Goal: Task Accomplishment & Management: Manage account settings

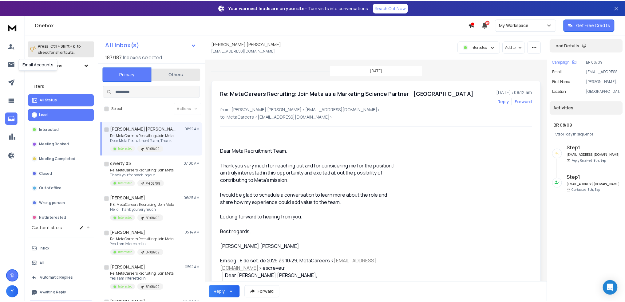
scroll to position [51, 0]
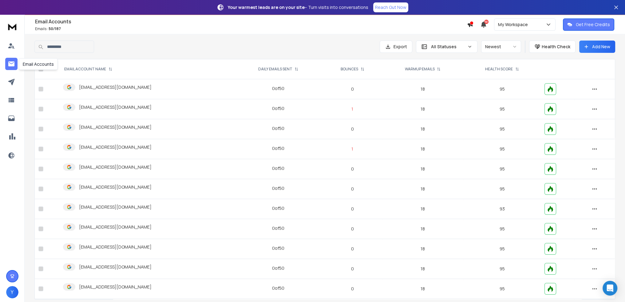
click at [513, 72] on th "HEALTH SCORE" at bounding box center [501, 69] width 77 height 20
click at [512, 67] on p "HEALTH SCORE" at bounding box center [499, 69] width 28 height 5
click at [501, 65] on div "Warmup health score for each email account. Click here for details." at bounding box center [500, 59] width 56 height 13
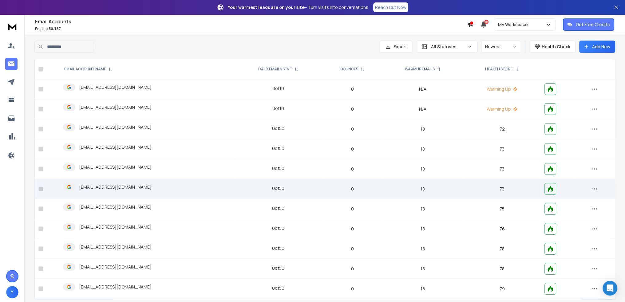
click at [475, 191] on td "73" at bounding box center [501, 189] width 77 height 20
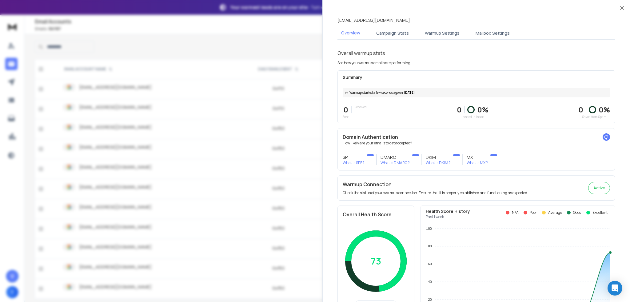
click at [285, 146] on div at bounding box center [315, 151] width 630 height 302
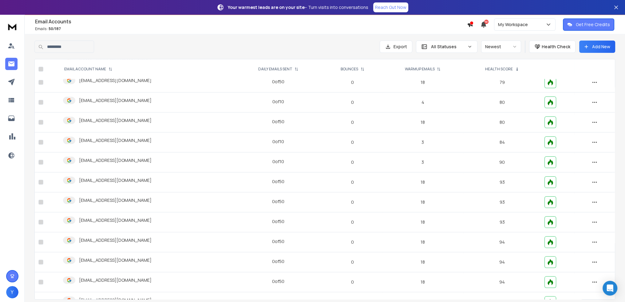
scroll to position [215, 0]
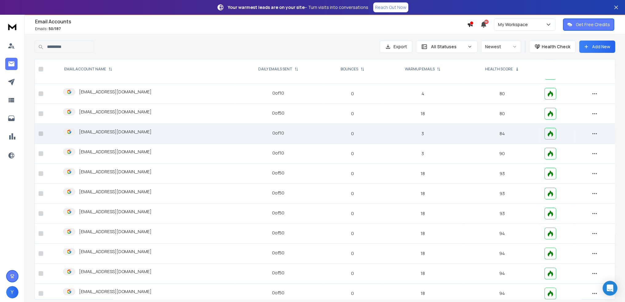
click at [363, 134] on p "0" at bounding box center [353, 134] width 52 height 6
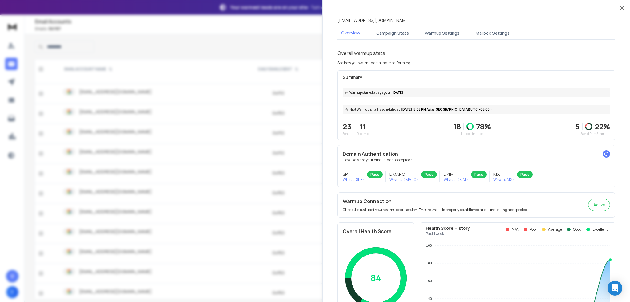
click at [276, 137] on div at bounding box center [315, 151] width 630 height 302
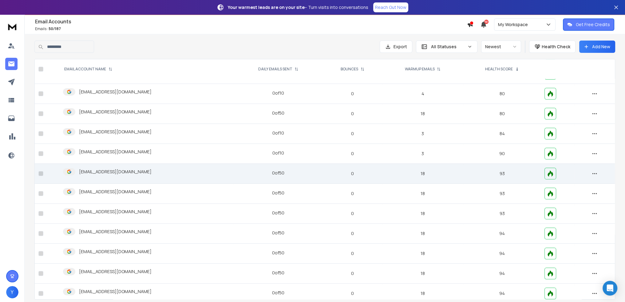
click at [287, 165] on td "0 of 50" at bounding box center [278, 172] width 89 height 16
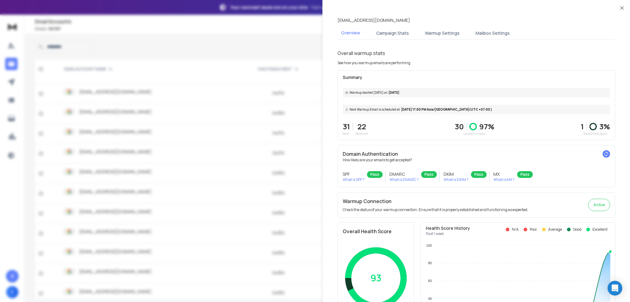
click at [260, 163] on div at bounding box center [315, 151] width 630 height 302
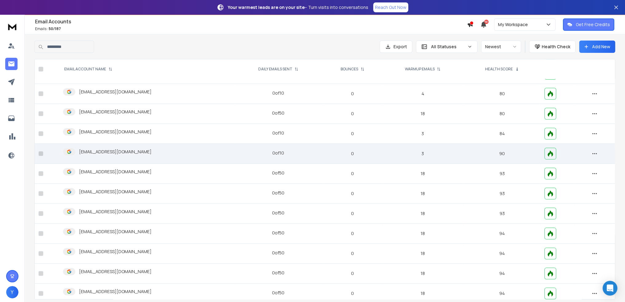
click at [270, 151] on td "0 of 10" at bounding box center [278, 152] width 89 height 16
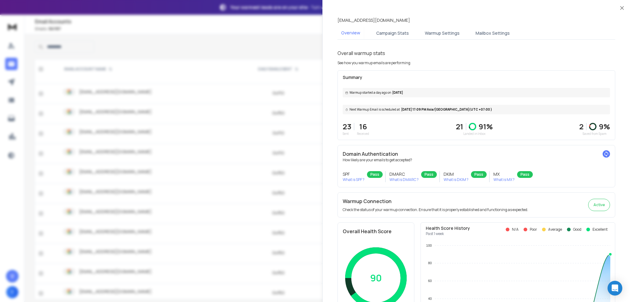
click at [263, 152] on div at bounding box center [315, 151] width 630 height 302
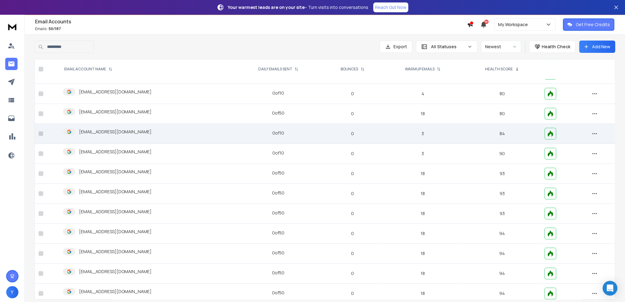
click at [268, 140] on tr "hr@careersconnect-bridge.com 0 of 10 0 3 84" at bounding box center [325, 134] width 580 height 20
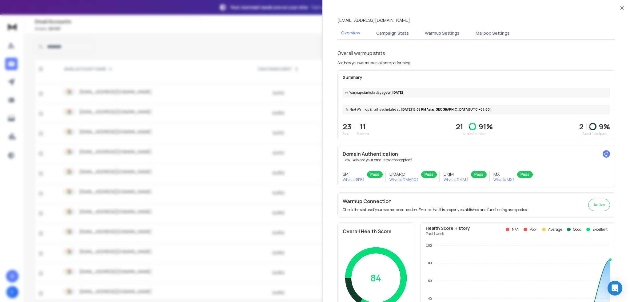
click at [266, 140] on div at bounding box center [315, 151] width 630 height 302
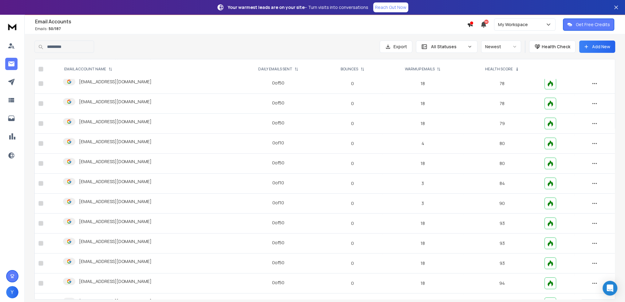
scroll to position [154, 0]
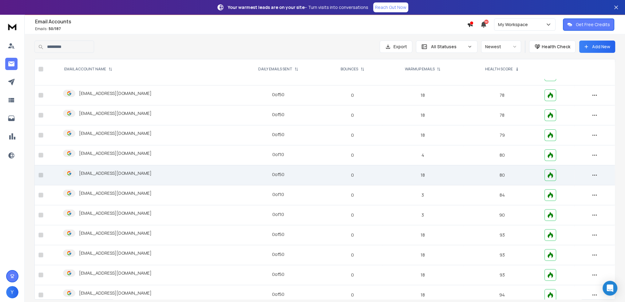
click at [286, 179] on td "0 of 50" at bounding box center [278, 173] width 89 height 16
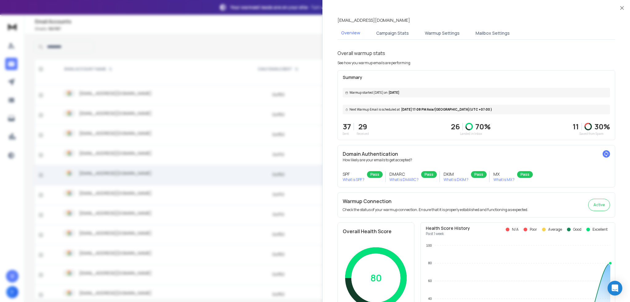
click at [286, 179] on div at bounding box center [315, 151] width 630 height 302
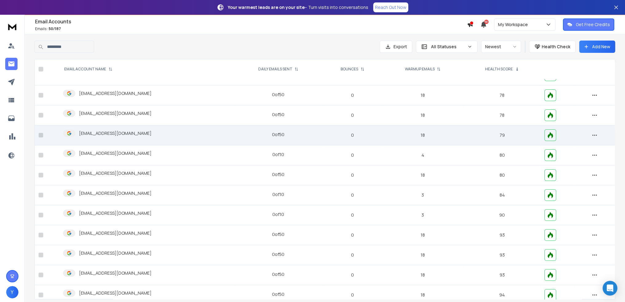
click at [382, 130] on td "0" at bounding box center [352, 135] width 59 height 20
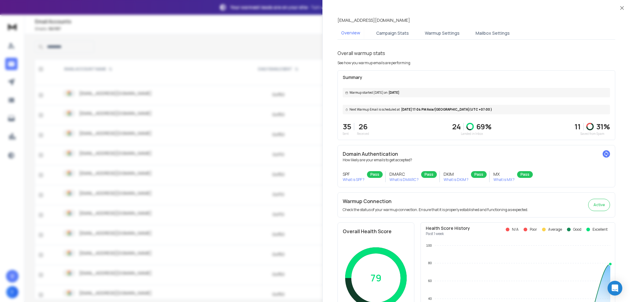
click at [260, 139] on div at bounding box center [315, 151] width 630 height 302
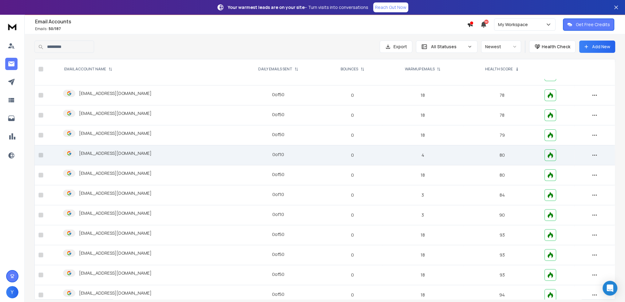
click at [260, 154] on td "0 of 10" at bounding box center [278, 153] width 89 height 16
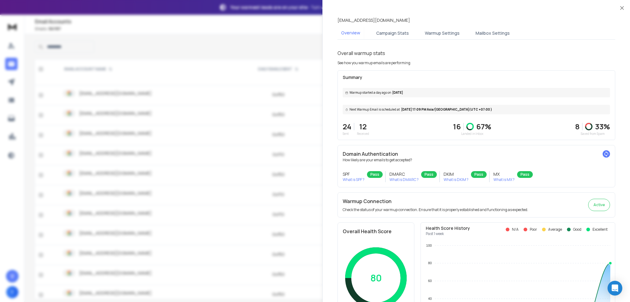
click at [257, 154] on div at bounding box center [315, 151] width 630 height 302
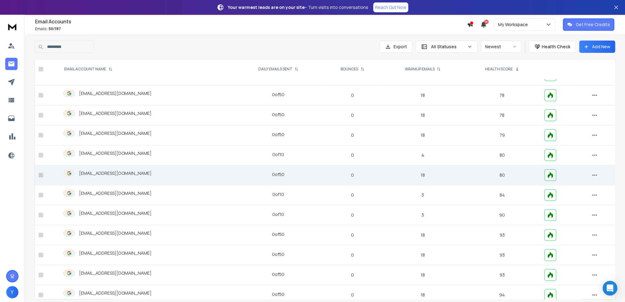
click at [263, 172] on td "0 of 50" at bounding box center [278, 173] width 89 height 16
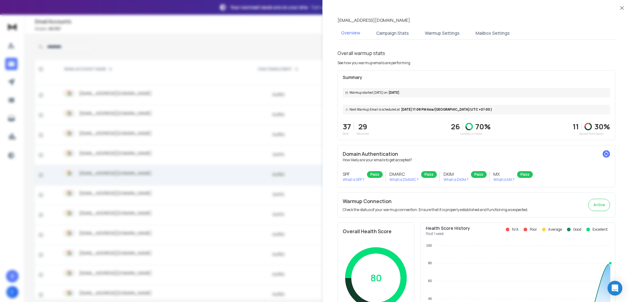
click at [263, 172] on div at bounding box center [315, 151] width 630 height 302
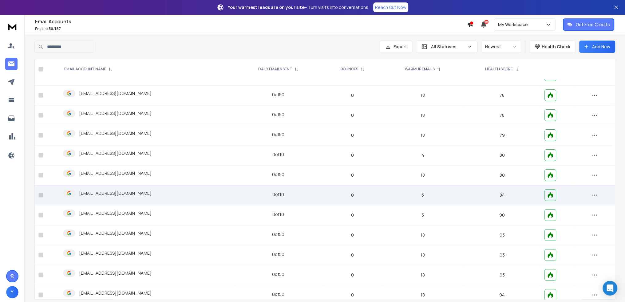
click at [264, 188] on td "0 of 10" at bounding box center [278, 193] width 89 height 16
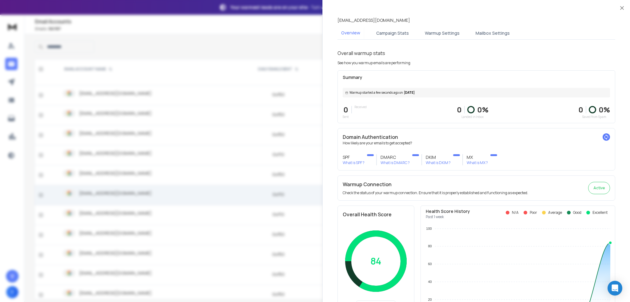
click at [264, 188] on div at bounding box center [315, 151] width 630 height 302
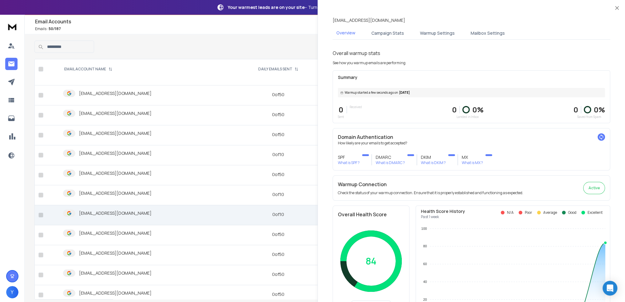
click at [267, 205] on td "0 of 10" at bounding box center [278, 213] width 89 height 16
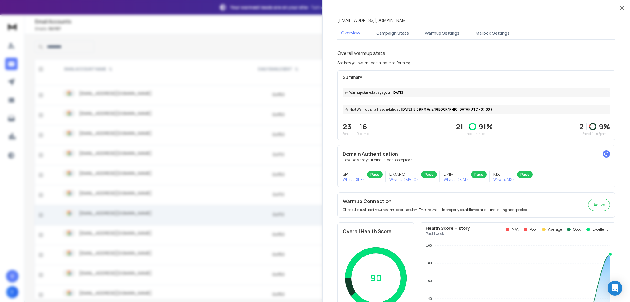
click at [267, 205] on div at bounding box center [315, 151] width 630 height 302
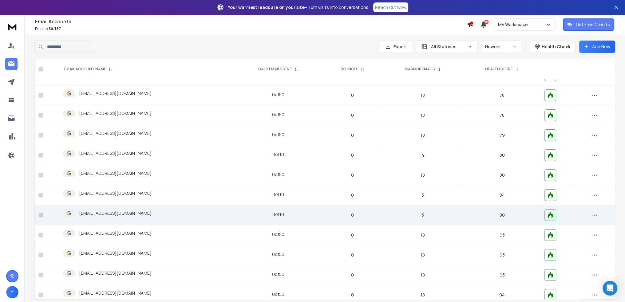
click at [267, 206] on td "0 of 10" at bounding box center [278, 213] width 89 height 16
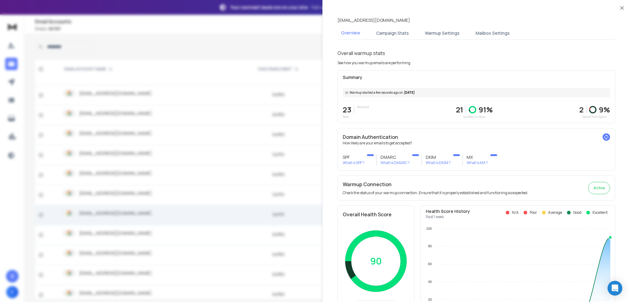
click at [267, 206] on div at bounding box center [315, 151] width 630 height 302
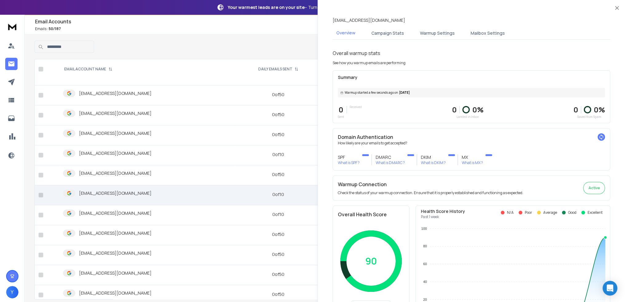
click at [275, 190] on td "0 of 10" at bounding box center [278, 193] width 89 height 16
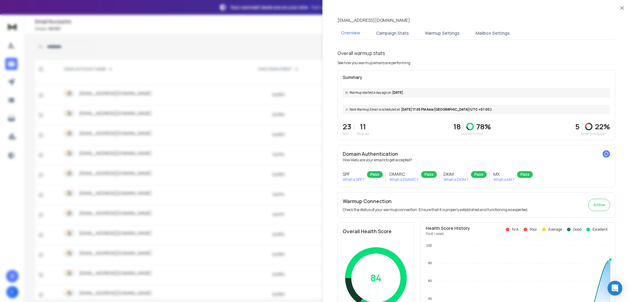
click at [271, 197] on div at bounding box center [315, 151] width 630 height 302
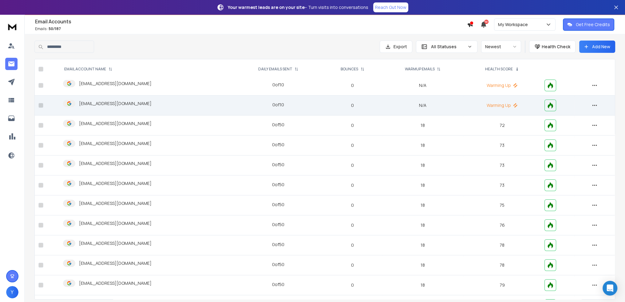
scroll to position [0, 0]
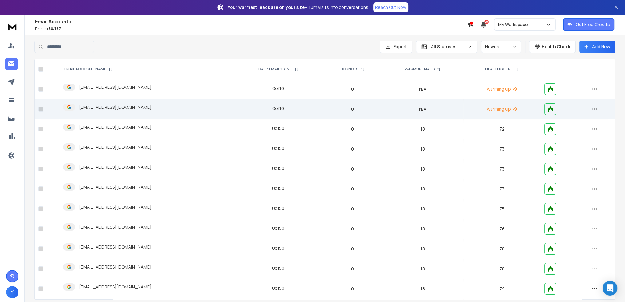
click at [254, 104] on td "0 of 10" at bounding box center [278, 107] width 89 height 16
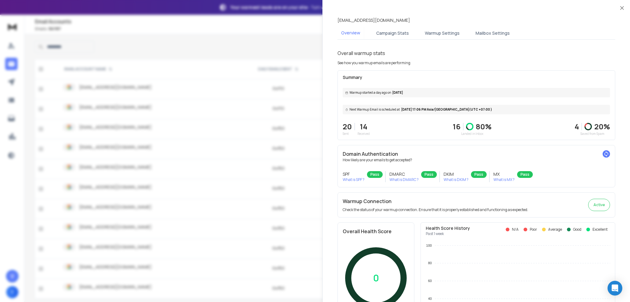
click at [236, 124] on div at bounding box center [315, 151] width 630 height 302
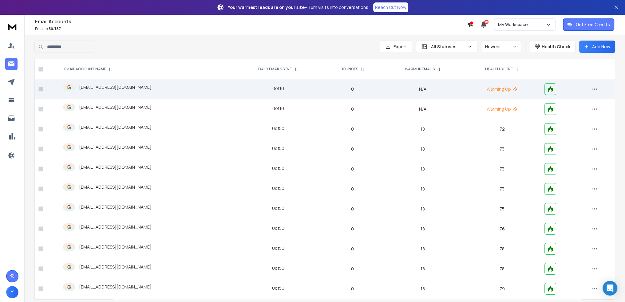
click at [230, 90] on div "info@careersconnect-bridge.com" at bounding box center [146, 87] width 167 height 7
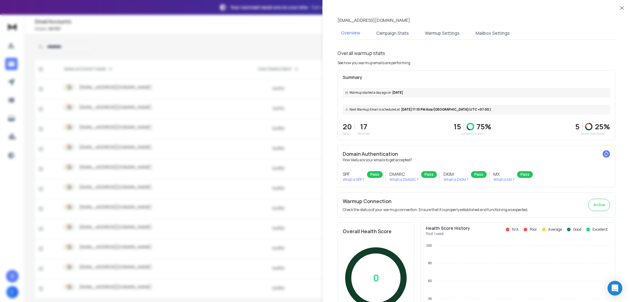
click at [227, 127] on div at bounding box center [315, 151] width 630 height 302
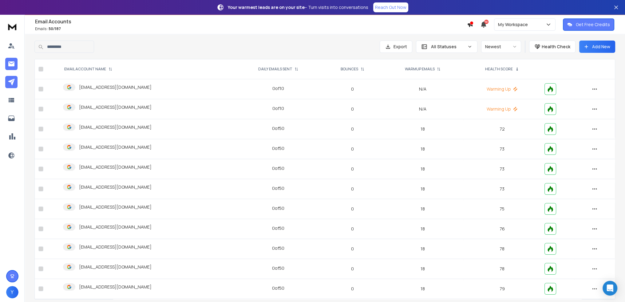
click at [16, 81] on link at bounding box center [11, 82] width 12 height 12
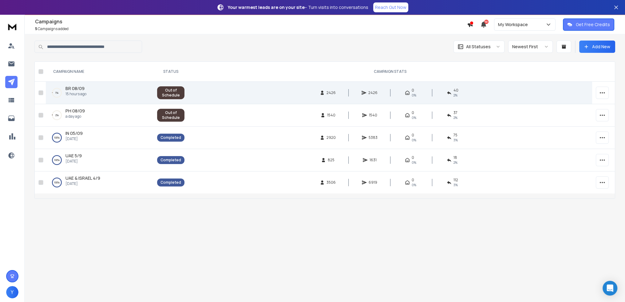
click at [424, 92] on div "2426 2426 0 0% 40 2 %" at bounding box center [390, 93] width 154 height 10
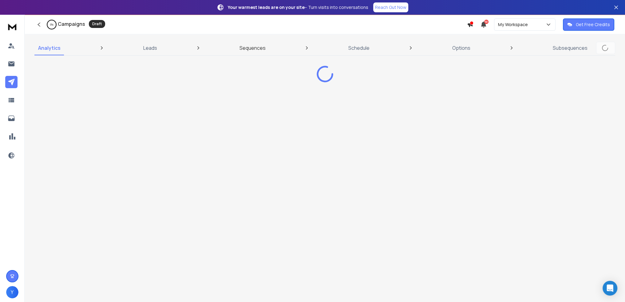
click at [256, 53] on link "Sequences" at bounding box center [253, 48] width 34 height 15
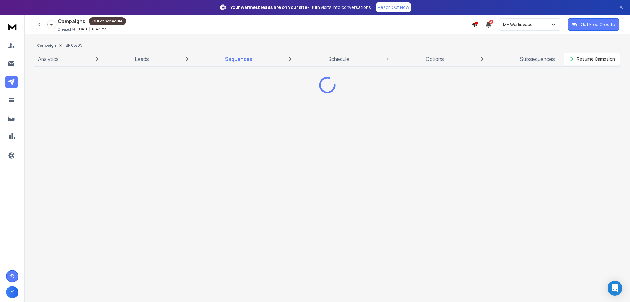
click at [350, 48] on div "Campaign BR 08/09" at bounding box center [327, 46] width 586 height 10
click at [349, 59] on p "Schedule" at bounding box center [338, 58] width 21 height 7
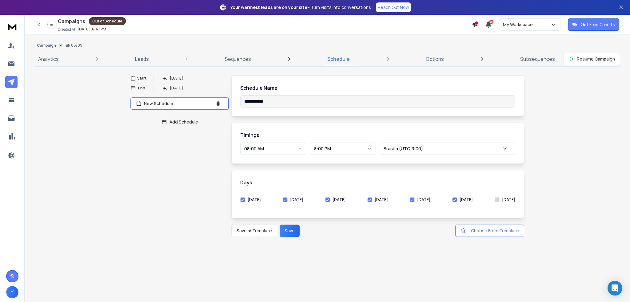
click at [164, 89] on icon at bounding box center [165, 88] width 4 height 3
click at [292, 232] on button "Save" at bounding box center [290, 231] width 20 height 12
click at [37, 23] on icon at bounding box center [39, 25] width 6 height 6
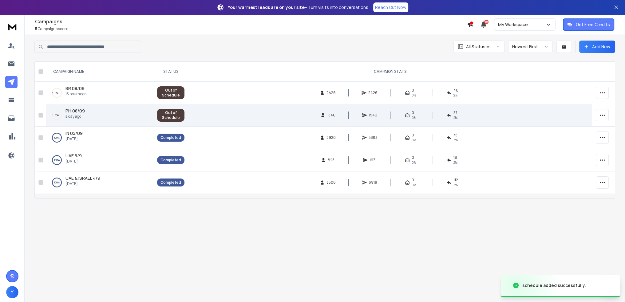
click at [212, 112] on div "1540 1540 0 0% 37 2 %" at bounding box center [390, 115] width 397 height 10
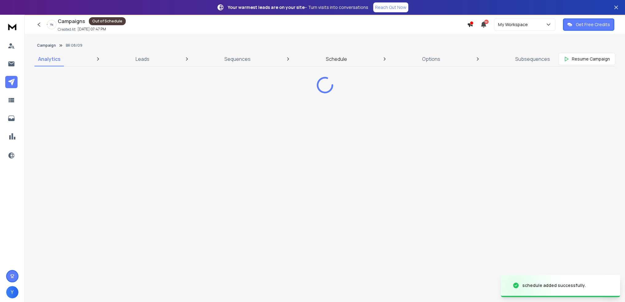
click at [328, 63] on link "Schedule" at bounding box center [336, 59] width 29 height 15
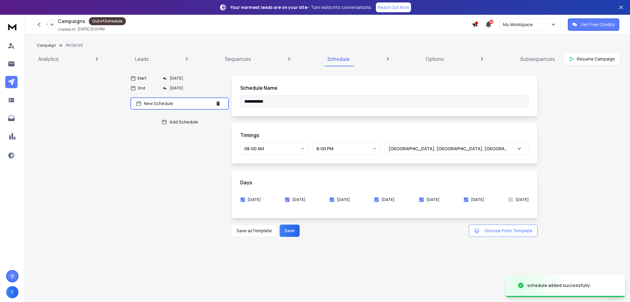
click at [166, 88] on icon at bounding box center [164, 88] width 5 height 5
click at [292, 231] on button "Save" at bounding box center [290, 231] width 20 height 12
click at [42, 23] on icon at bounding box center [39, 25] width 6 height 6
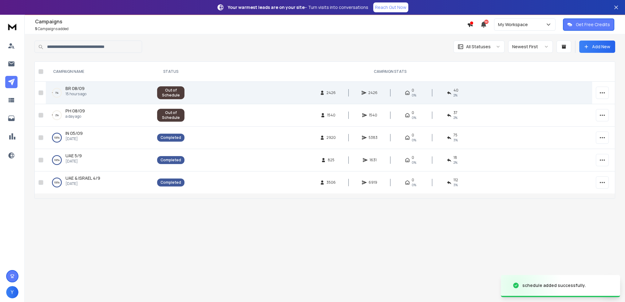
click at [605, 94] on icon "button" at bounding box center [602, 93] width 6 height 6
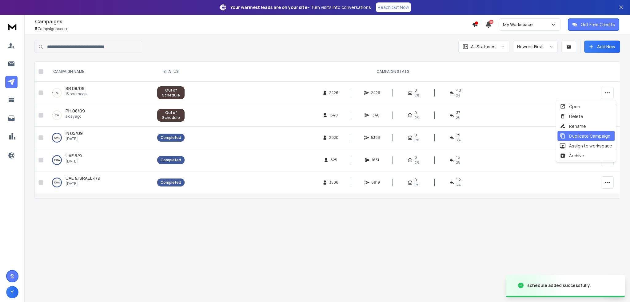
click at [578, 135] on div "Duplicate Campaign" at bounding box center [585, 136] width 50 height 6
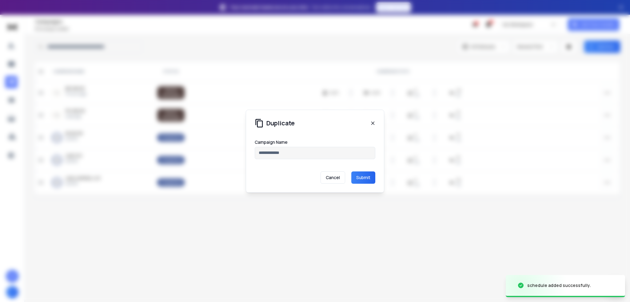
click at [318, 153] on input "text" at bounding box center [315, 153] width 121 height 12
type input "*"
click at [276, 149] on input "**********" at bounding box center [315, 153] width 121 height 12
click at [275, 150] on input "**********" at bounding box center [315, 153] width 121 height 12
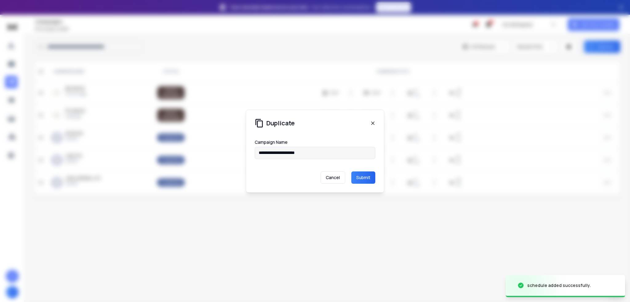
click at [284, 152] on input "**********" at bounding box center [315, 153] width 121 height 12
click at [283, 152] on input "**********" at bounding box center [315, 153] width 121 height 12
click at [288, 153] on input "**********" at bounding box center [315, 153] width 121 height 12
click at [287, 153] on input "**********" at bounding box center [315, 153] width 121 height 12
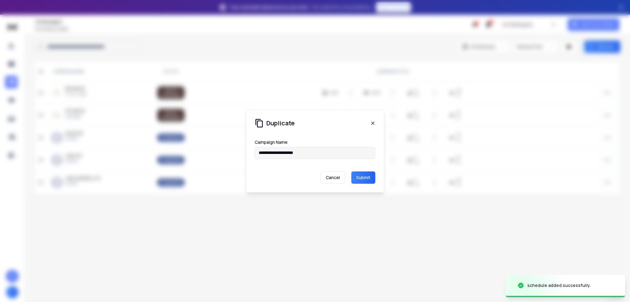
click at [287, 153] on input "**********" at bounding box center [315, 153] width 121 height 12
type input "**********"
click at [367, 177] on button "Submit" at bounding box center [363, 178] width 24 height 12
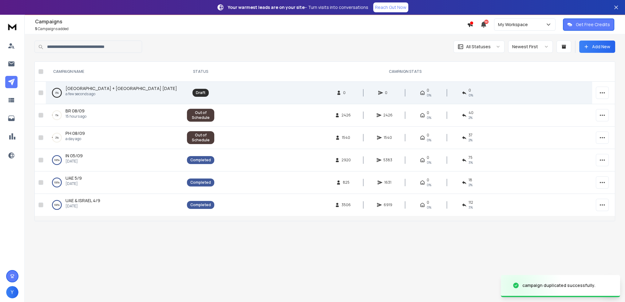
click at [234, 97] on div "0 0 0 0% 0 0%" at bounding box center [405, 93] width 367 height 10
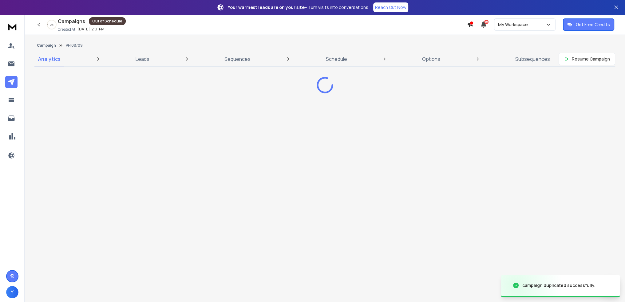
click at [332, 61] on div "Analytics Leads Sequences Schedule Options Subsequences" at bounding box center [293, 59] width 519 height 15
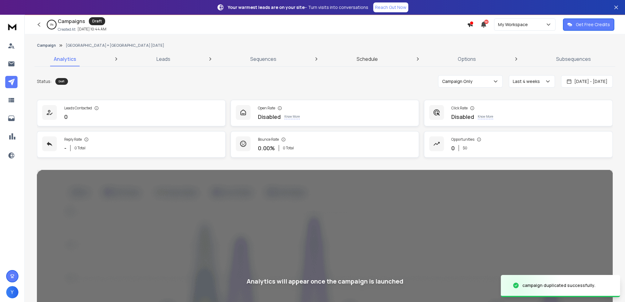
click at [357, 60] on p "Schedule" at bounding box center [367, 58] width 21 height 7
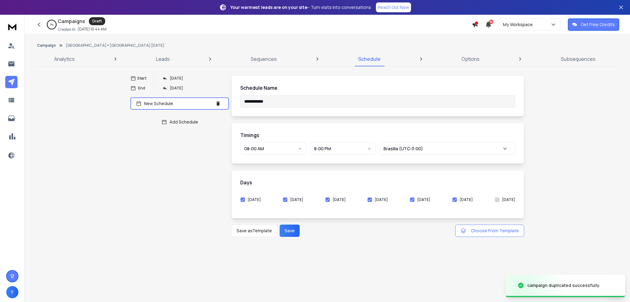
click at [175, 88] on p "Wed Sep 10 2025" at bounding box center [176, 88] width 13 height 5
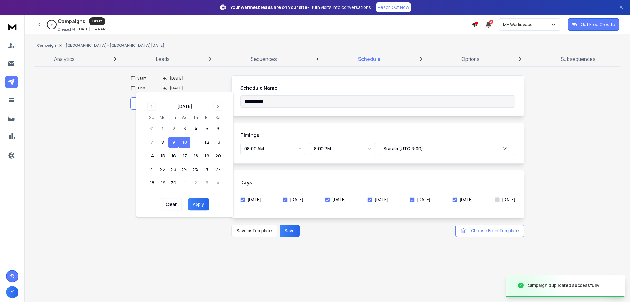
click at [185, 143] on button "10" at bounding box center [184, 142] width 11 height 11
click at [182, 144] on button "10" at bounding box center [184, 142] width 11 height 11
click at [196, 205] on button "Apply" at bounding box center [198, 204] width 21 height 12
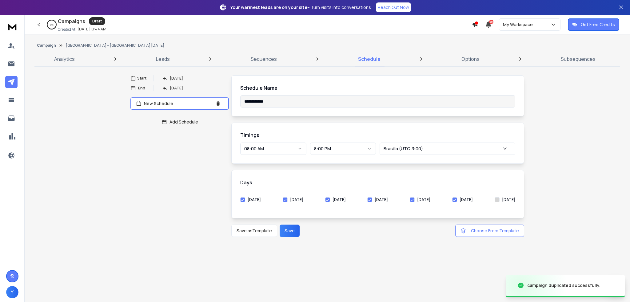
click at [165, 78] on icon at bounding box center [165, 78] width 4 height 3
click at [399, 149] on p "Brasilia (UTC-3:00)" at bounding box center [404, 149] width 42 height 6
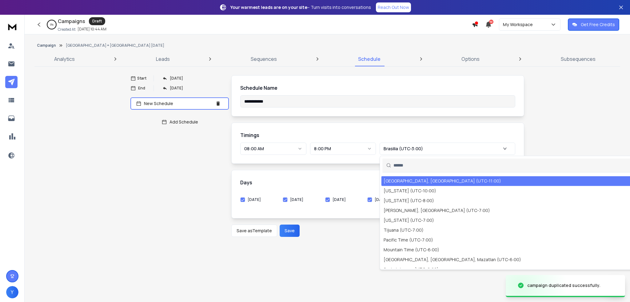
click at [403, 168] on input "text" at bounding box center [539, 166] width 292 height 14
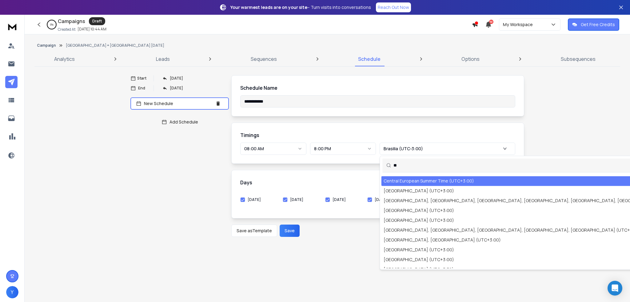
type input "**"
click at [434, 183] on div "Central European Summer Time (UTC+3:00)" at bounding box center [428, 181] width 90 height 6
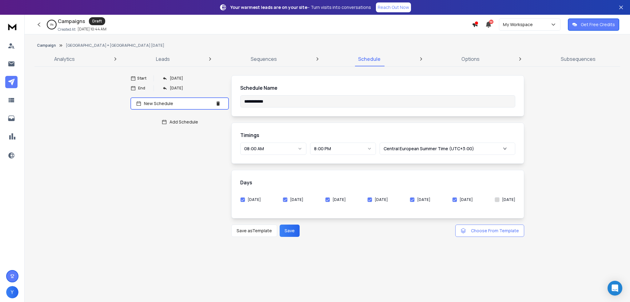
click at [287, 229] on button "Save" at bounding box center [290, 231] width 20 height 12
click at [472, 58] on p "Options" at bounding box center [470, 58] width 18 height 7
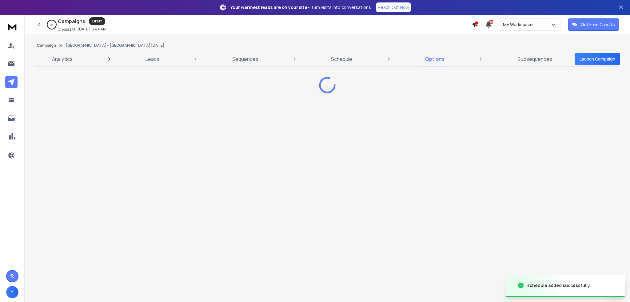
select select "*"
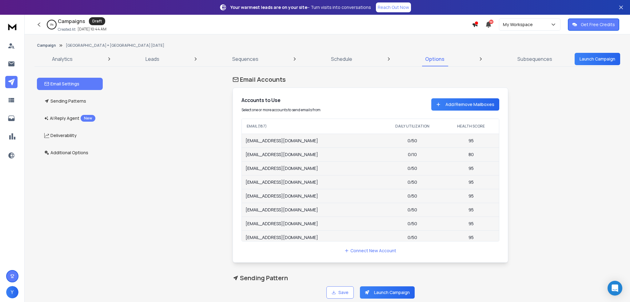
click at [467, 107] on button "Add/Remove Mailboxes" at bounding box center [465, 104] width 68 height 12
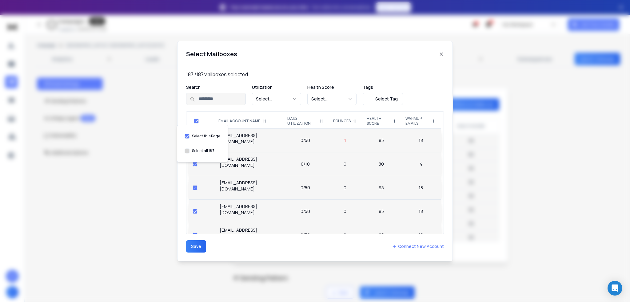
click at [187, 136] on button "Select this Page" at bounding box center [187, 136] width 5 height 5
click at [387, 100] on button "Select Tag" at bounding box center [383, 99] width 40 height 12
click at [185, 153] on div "Select all 187" at bounding box center [203, 151] width 36 height 12
click at [185, 153] on button "Select this Page" at bounding box center [187, 151] width 5 height 5
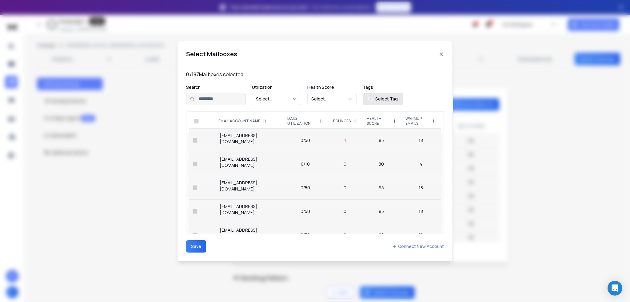
click at [384, 97] on button "Select Tag" at bounding box center [383, 99] width 40 height 12
click at [340, 96] on button "Select..." at bounding box center [331, 99] width 49 height 12
click at [295, 98] on button "Select..." at bounding box center [276, 99] width 49 height 12
click at [292, 96] on button "Select..." at bounding box center [276, 99] width 49 height 12
click at [187, 151] on button "Select this Page" at bounding box center [187, 151] width 5 height 5
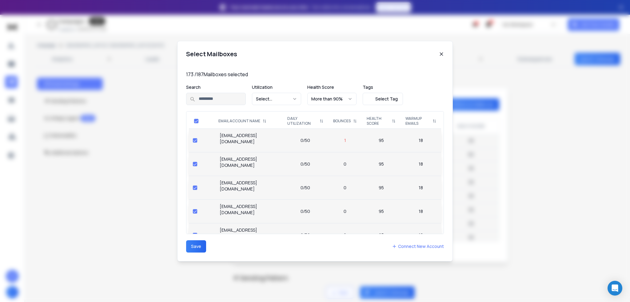
click at [199, 250] on button "Save" at bounding box center [196, 246] width 20 height 12
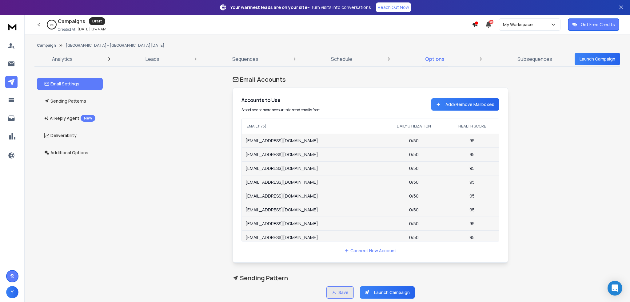
click at [339, 293] on button "Save" at bounding box center [339, 293] width 27 height 12
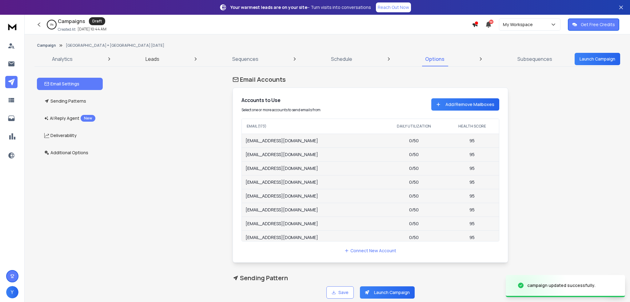
click at [160, 60] on link "Leads" at bounding box center [152, 59] width 21 height 15
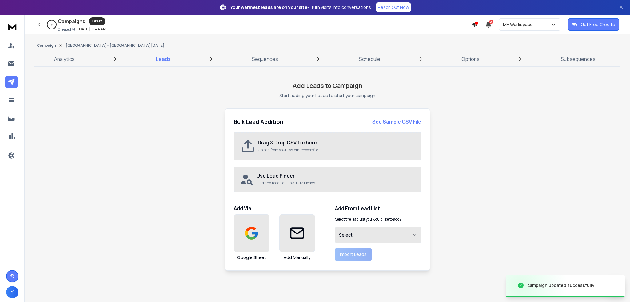
click at [329, 150] on p "Upload from your system, choose file" at bounding box center [336, 150] width 157 height 5
type input "**********"
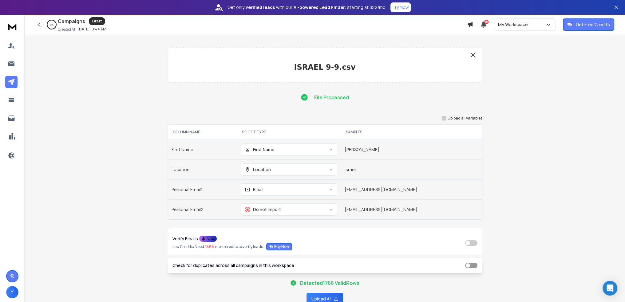
scroll to position [19, 0]
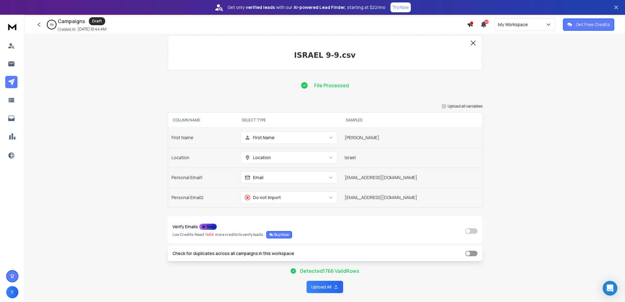
click at [327, 287] on button "Upload All" at bounding box center [325, 287] width 37 height 12
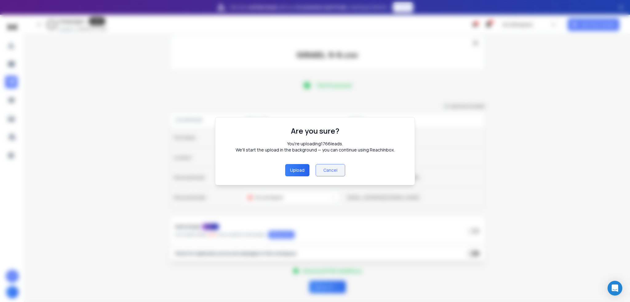
click at [298, 171] on button "Upload" at bounding box center [297, 170] width 24 height 12
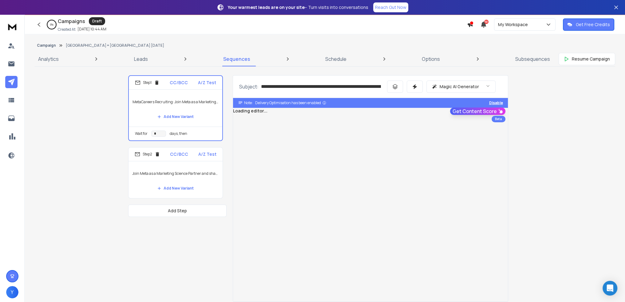
click at [142, 59] on div "Analytics Leads Sequences Schedule Options Subsequences" at bounding box center [293, 59] width 519 height 15
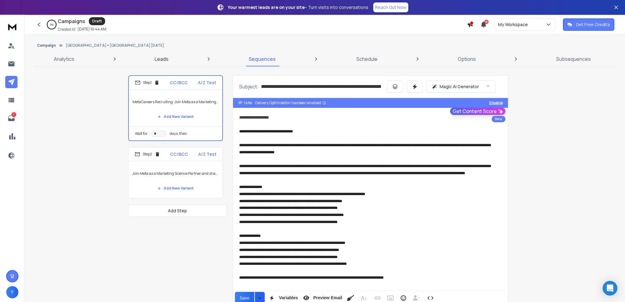
click at [160, 58] on p "Leads" at bounding box center [162, 58] width 14 height 7
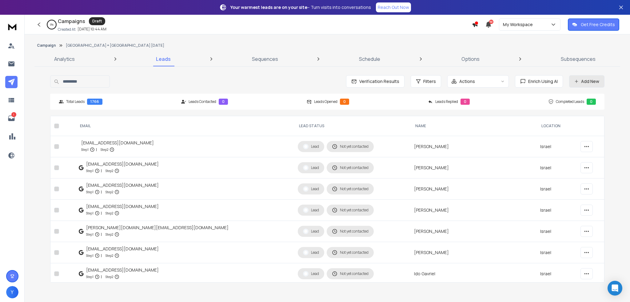
click at [571, 78] on button "Add New" at bounding box center [586, 81] width 35 height 12
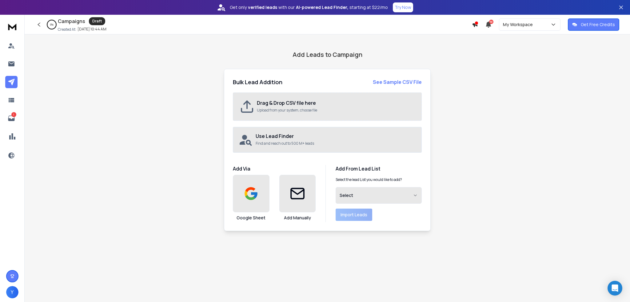
click at [308, 108] on p "Upload from your system, choose file" at bounding box center [336, 110] width 158 height 5
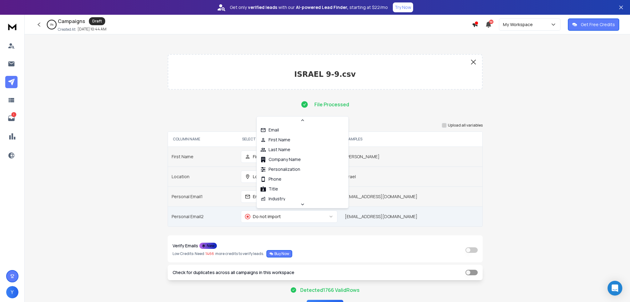
click at [281, 217] on div "Do not import" at bounding box center [263, 217] width 36 height 6
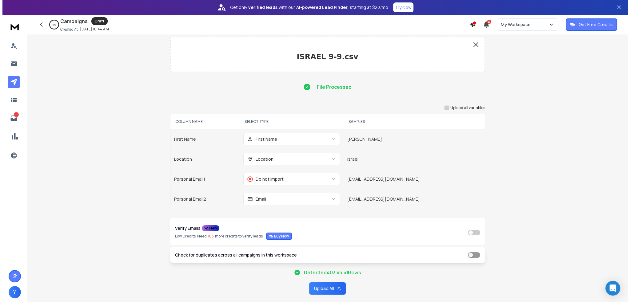
scroll to position [19, 0]
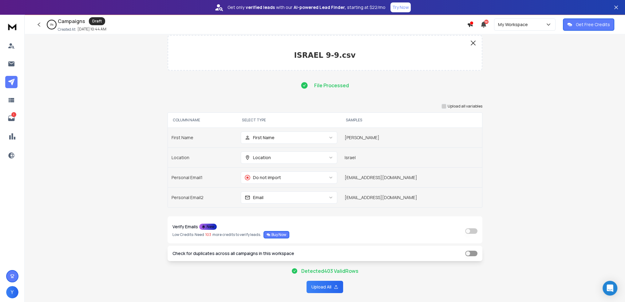
click at [320, 290] on button "Upload All" at bounding box center [325, 287] width 37 height 12
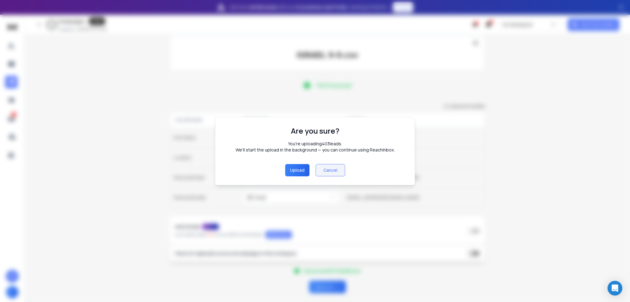
click at [295, 172] on button "Upload" at bounding box center [297, 170] width 24 height 12
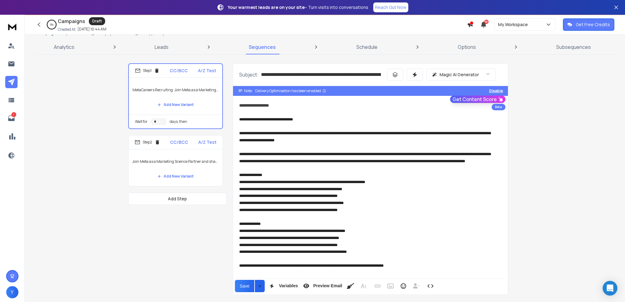
scroll to position [13, 0]
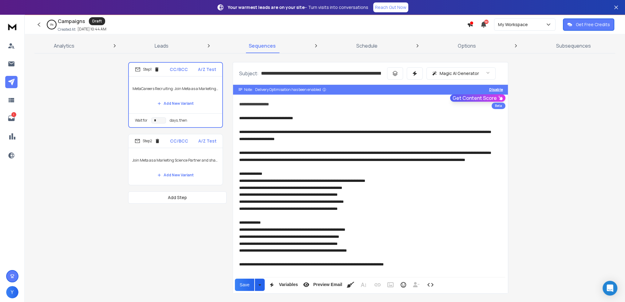
click at [449, 40] on div "Analytics Leads Sequences Schedule Options Subsequences" at bounding box center [322, 45] width 576 height 15
click at [452, 44] on div "Analytics Leads Sequences Schedule Options Subsequences" at bounding box center [322, 45] width 576 height 15
click at [456, 45] on link "Options" at bounding box center [467, 45] width 26 height 15
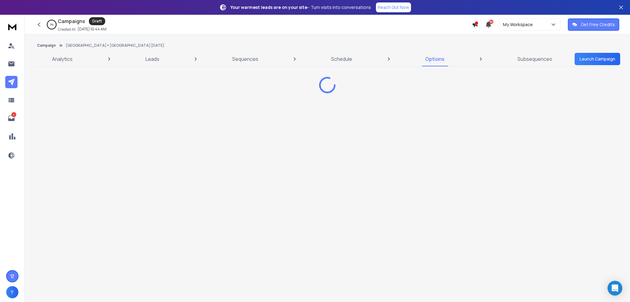
select select "*"
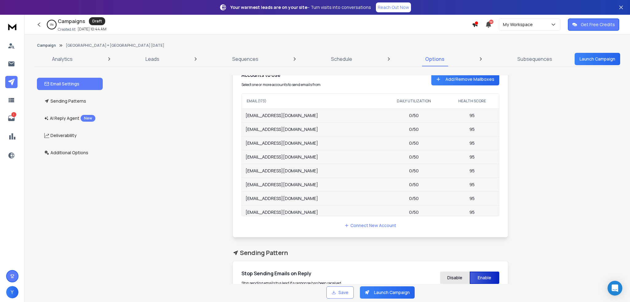
scroll to position [31, 0]
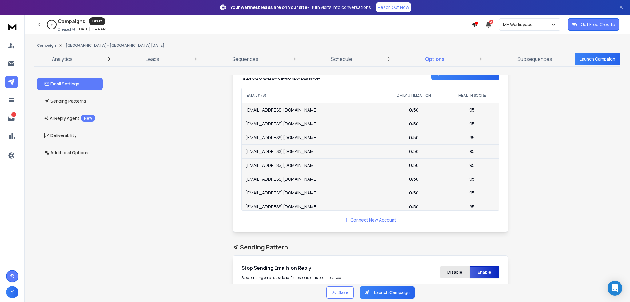
click at [379, 290] on button "Launch Campaign" at bounding box center [387, 293] width 55 height 12
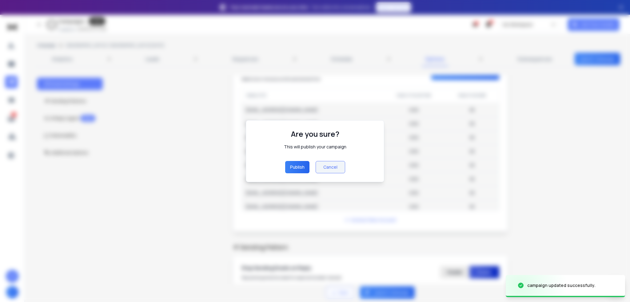
click at [304, 170] on button "Publish" at bounding box center [297, 167] width 24 height 12
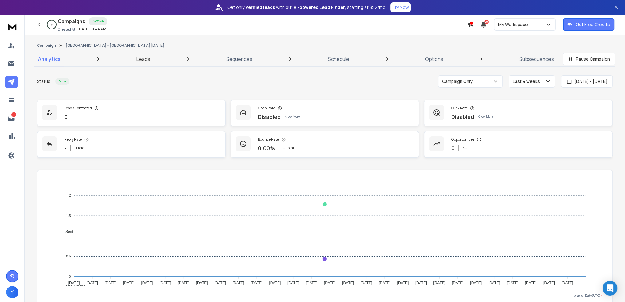
click at [148, 59] on p "Leads" at bounding box center [144, 58] width 14 height 7
